Goal: Task Accomplishment & Management: Manage account settings

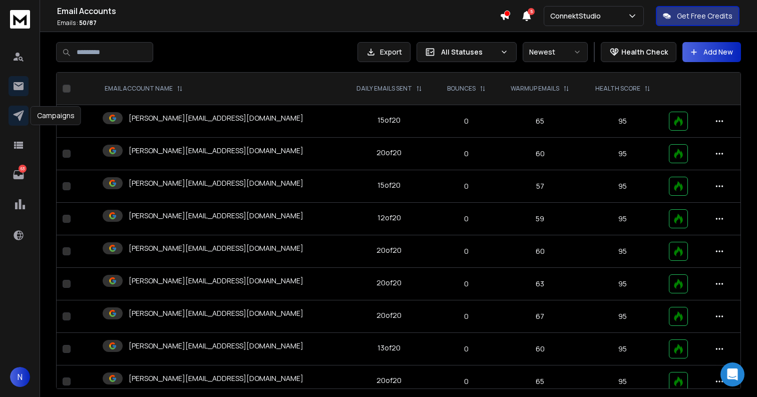
click at [21, 121] on icon at bounding box center [19, 116] width 12 height 12
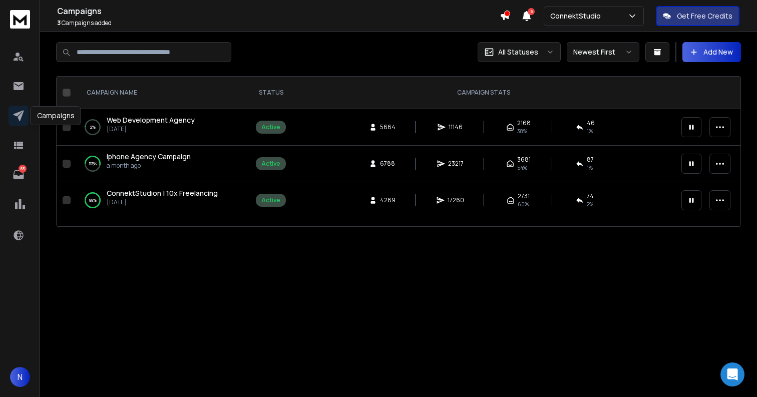
click at [382, 203] on span "4269" at bounding box center [388, 200] width 16 height 8
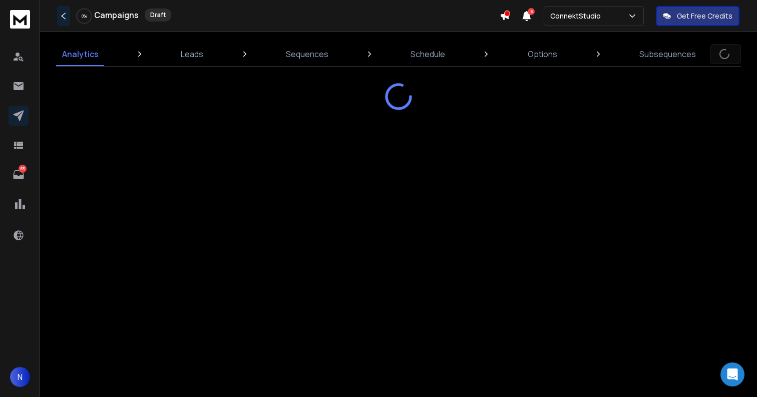
click at [62, 19] on icon at bounding box center [63, 16] width 9 height 9
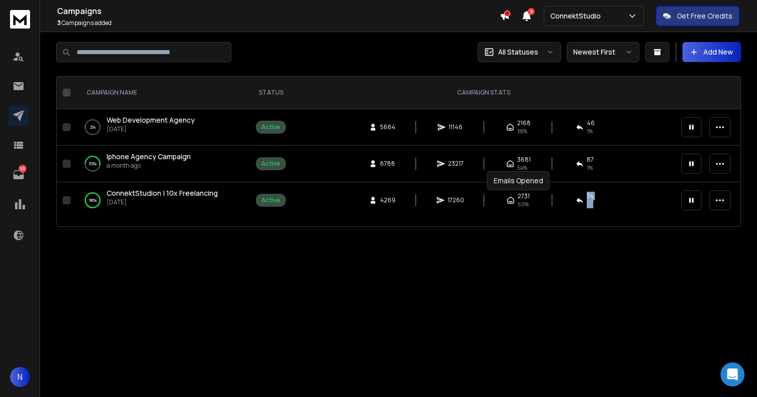
drag, startPoint x: 535, startPoint y: 207, endPoint x: 496, endPoint y: 226, distance: 43.5
click at [496, 226] on table "CAMPAIGN NAME STATUS CAMPAIGN STATS 2 % Web Development Agency [DATE] Active 56…" at bounding box center [399, 152] width 684 height 150
click at [504, 266] on div "Campaigns 3 Campaigns Added All Statuses Newest First Add New CAMPAIGN NAME STA…" at bounding box center [398, 240] width 685 height 397
click at [342, 194] on div "4269 17260 2731 60 % 74 2 %" at bounding box center [484, 200] width 372 height 16
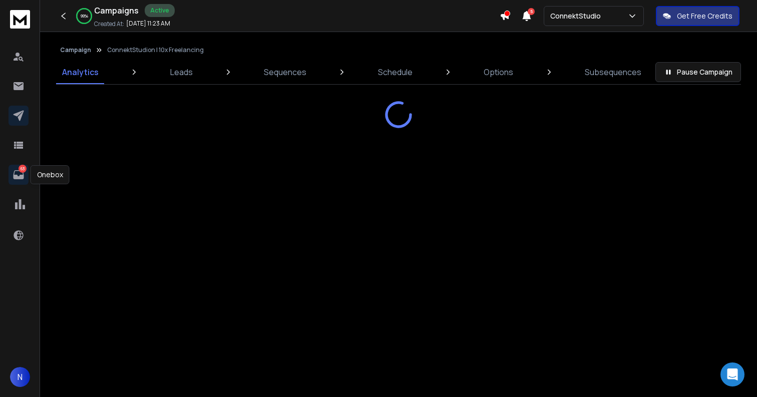
click at [25, 168] on p "63" at bounding box center [23, 169] width 8 height 8
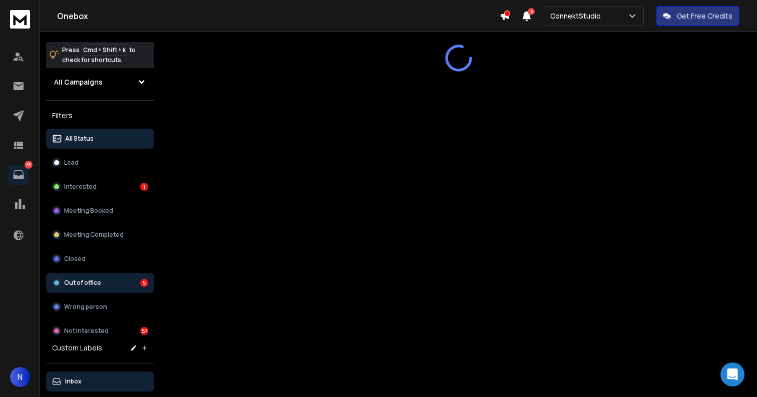
scroll to position [44, 0]
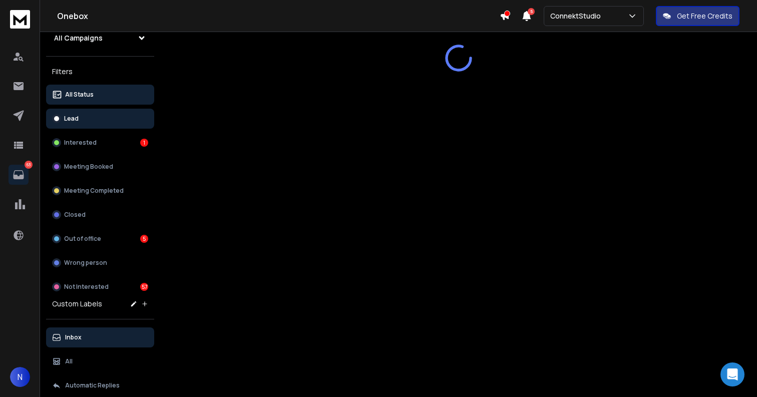
click at [101, 117] on button "Lead" at bounding box center [100, 119] width 108 height 20
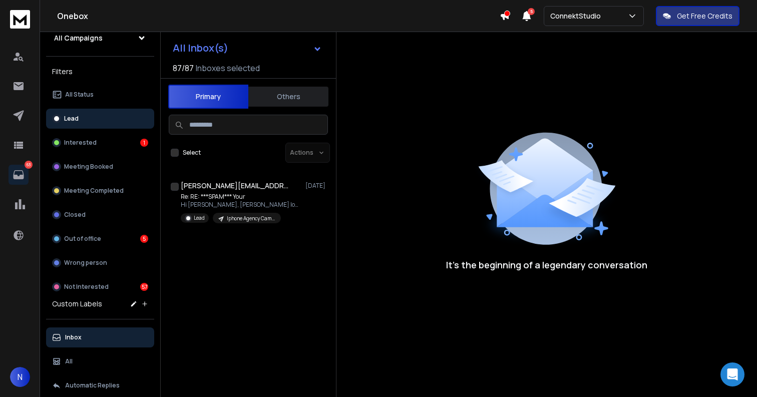
click at [271, 99] on button "Others" at bounding box center [288, 97] width 80 height 22
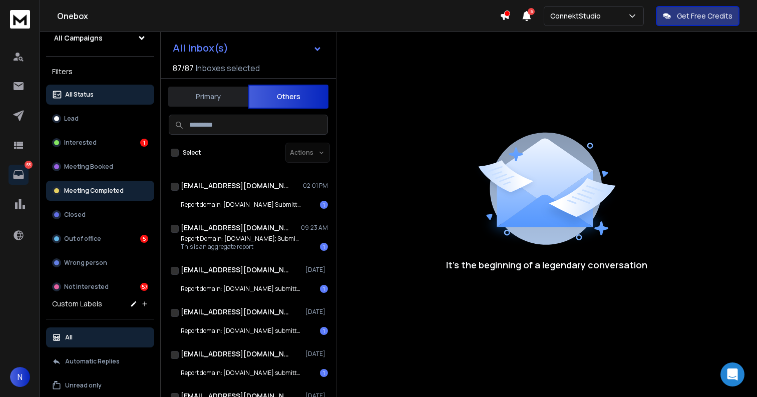
scroll to position [0, 0]
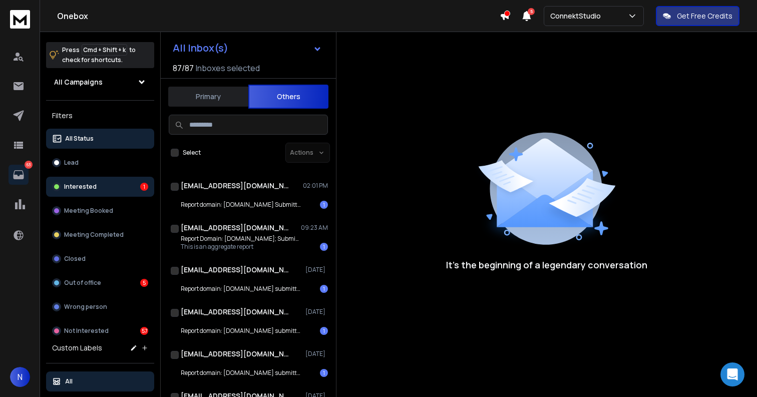
click at [101, 189] on button "Interested 1" at bounding box center [100, 187] width 108 height 20
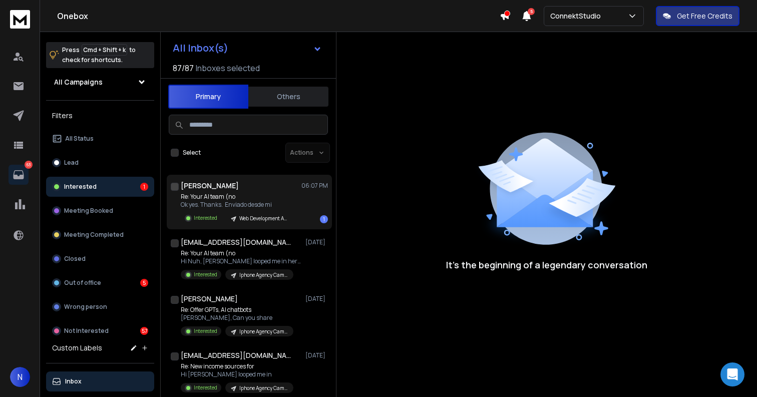
click at [282, 193] on p "Re: Your AI team (no" at bounding box center [237, 197] width 113 height 8
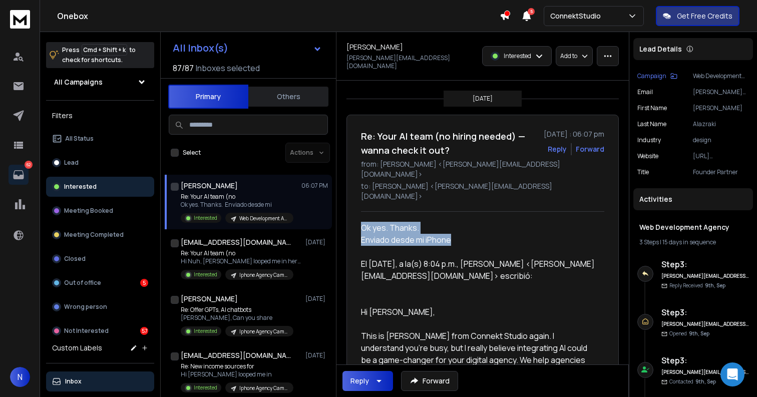
drag, startPoint x: 471, startPoint y: 211, endPoint x: 351, endPoint y: 198, distance: 120.4
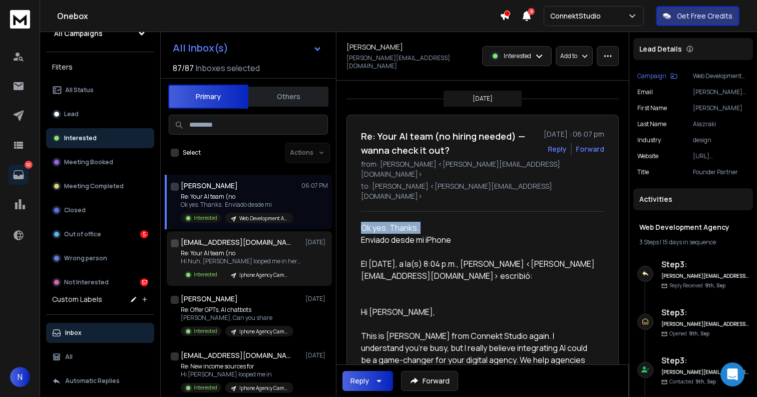
click at [260, 258] on p "Hi Nuh, [PERSON_NAME] looped me in here." at bounding box center [241, 262] width 120 height 8
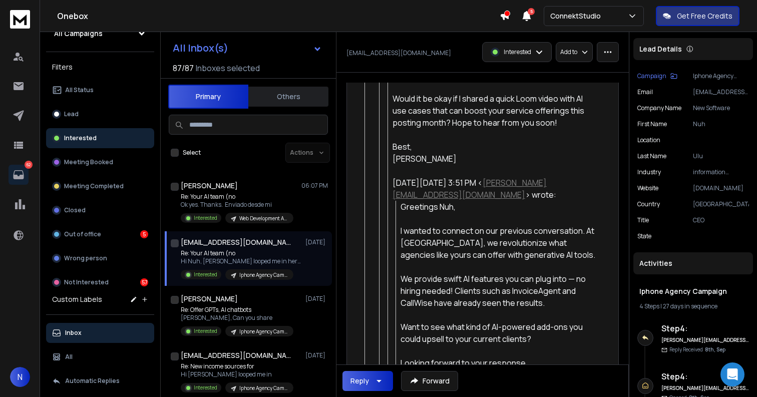
scroll to position [931, 0]
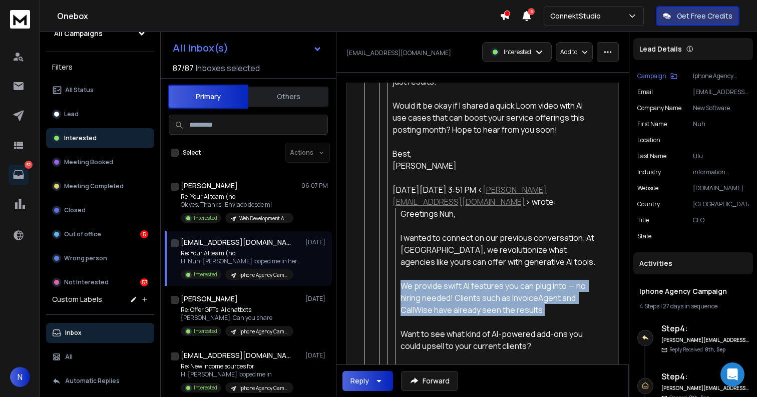
drag, startPoint x: 458, startPoint y: 245, endPoint x: 398, endPoint y: 216, distance: 66.3
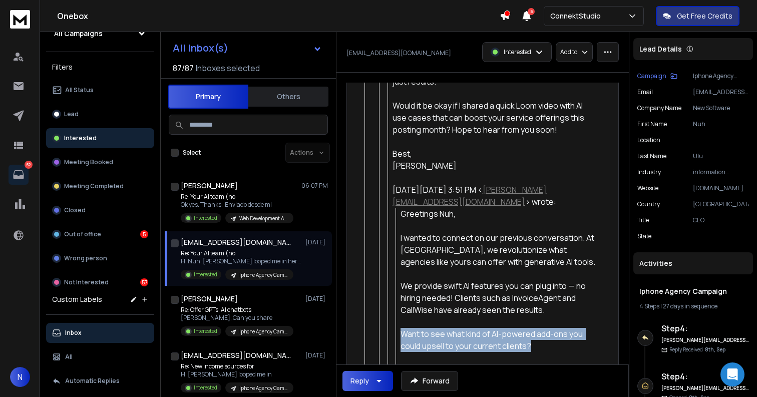
drag, startPoint x: 486, startPoint y: 278, endPoint x: 402, endPoint y: 266, distance: 84.5
click at [402, 328] on div "Want to see what kind of AI-powered add-ons you could upsell to your current cl…" at bounding box center [499, 340] width 196 height 24
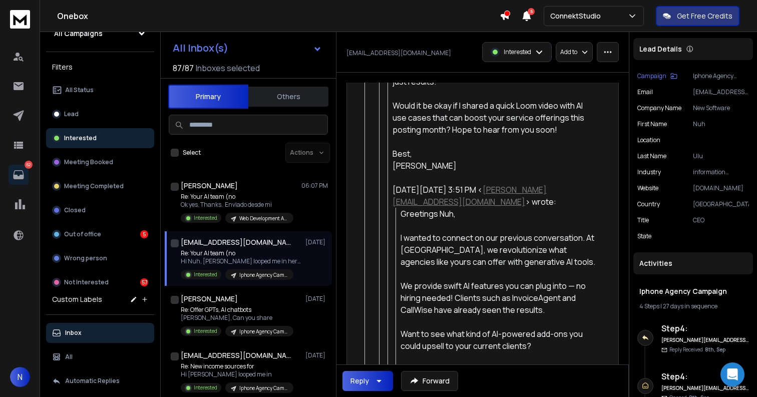
click at [440, 364] on div "Looking forward to your response," at bounding box center [499, 370] width 196 height 12
click at [432, 376] on div "[PERSON_NAME]" at bounding box center [499, 382] width 196 height 12
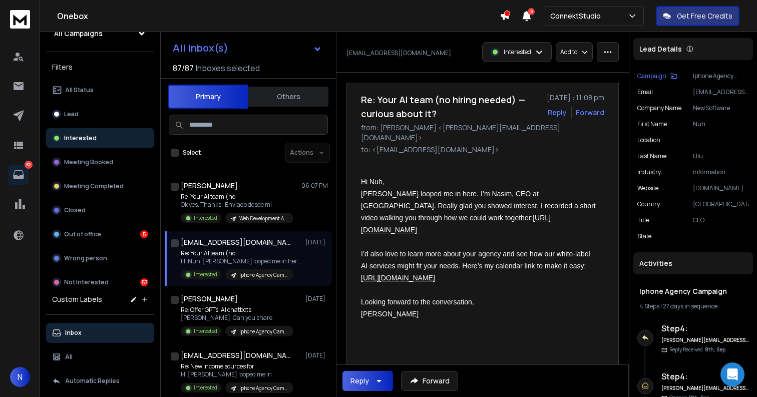
scroll to position [13, 0]
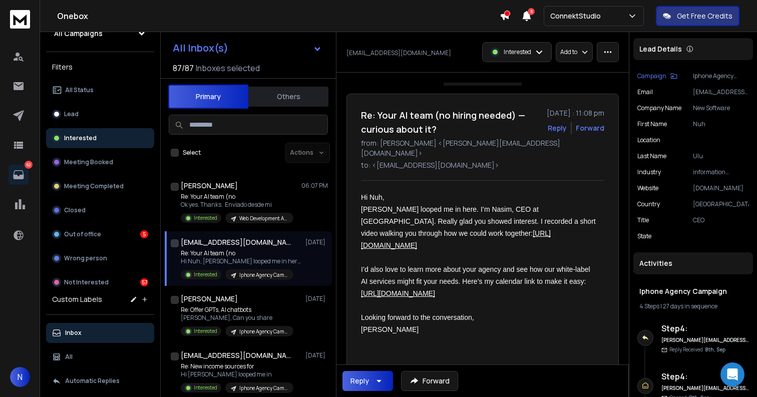
click at [370, 205] on span "[PERSON_NAME] looped me in here. I’m Nasim, CEO at [GEOGRAPHIC_DATA]. Really gl…" at bounding box center [479, 221] width 237 height 32
click at [411, 205] on span "[PERSON_NAME] looped me in here. I’m Nasim, CEO at [GEOGRAPHIC_DATA]. Really gl…" at bounding box center [479, 221] width 237 height 32
click at [505, 311] on div "Looking forward to the conversation," at bounding box center [478, 317] width 235 height 12
click at [16, 119] on icon at bounding box center [19, 116] width 12 height 12
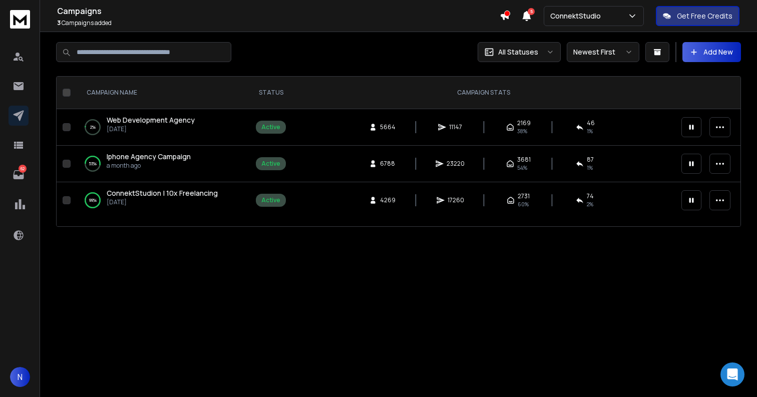
click at [171, 196] on span "ConnektStudion | 10x Freelancing" at bounding box center [162, 193] width 111 height 10
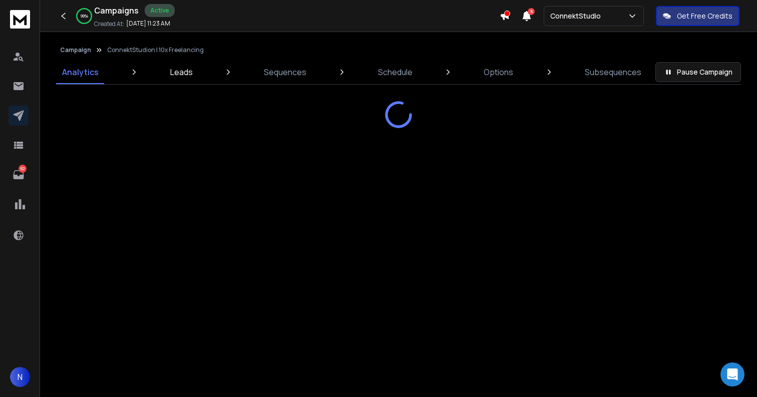
click at [187, 75] on p "Leads" at bounding box center [181, 72] width 23 height 12
